Goal: Information Seeking & Learning: Learn about a topic

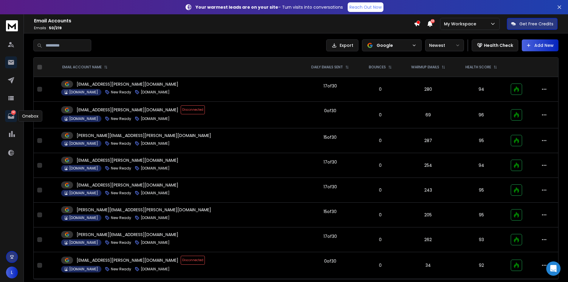
click at [13, 112] on p "167" at bounding box center [13, 112] width 5 height 5
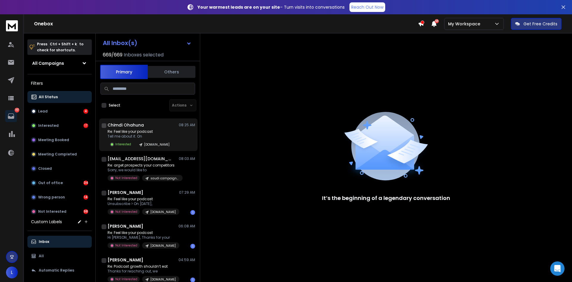
click at [139, 145] on icon at bounding box center [141, 144] width 5 height 5
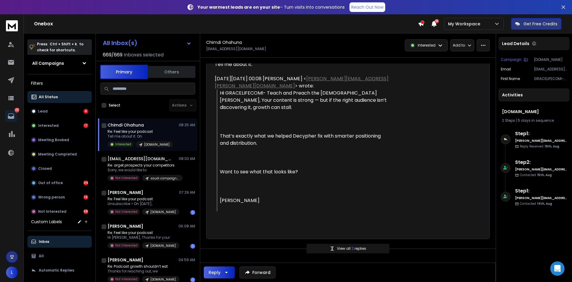
scroll to position [72, 0]
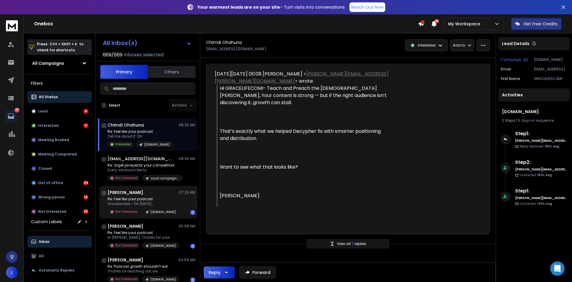
click at [132, 201] on p "Unsubscribe > On [DATE]," at bounding box center [144, 203] width 72 height 5
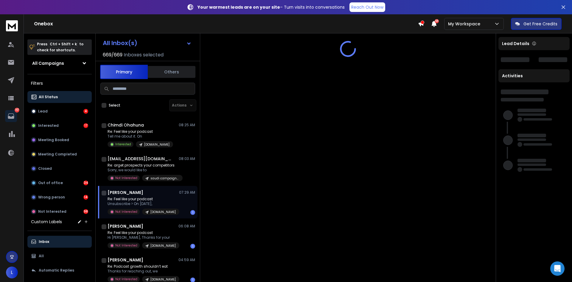
scroll to position [89, 0]
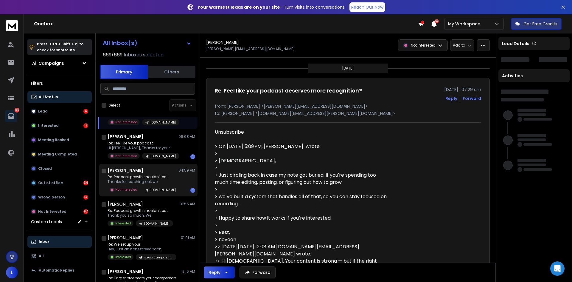
click at [141, 174] on p "Re: Podcast growth shouldn’t eat" at bounding box center [144, 176] width 72 height 5
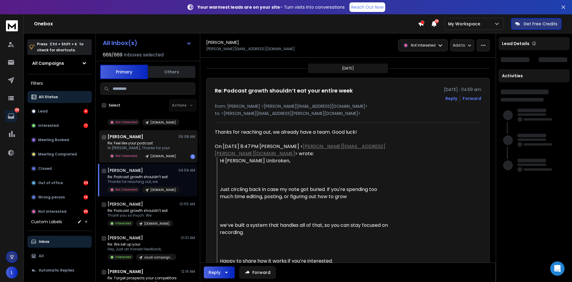
click at [151, 150] on p "Hi [PERSON_NAME], Thanks for your" at bounding box center [144, 147] width 72 height 5
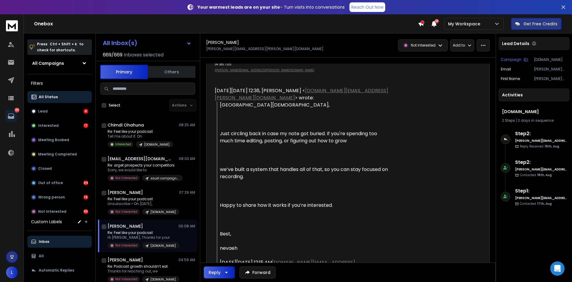
scroll to position [149, 0]
